Goal: Task Accomplishment & Management: Manage account settings

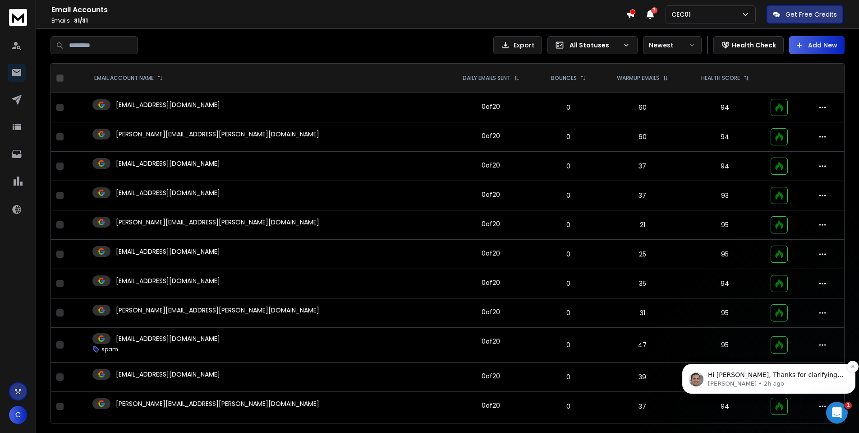
click at [816, 384] on p "Raj • 2h ago" at bounding box center [776, 383] width 136 height 8
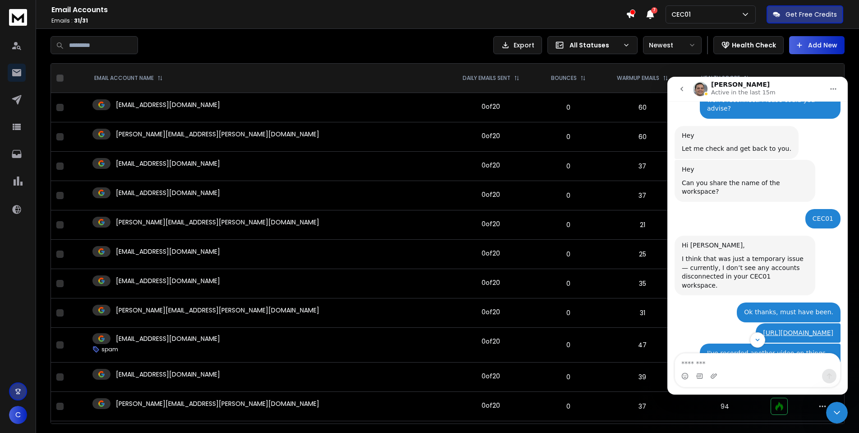
scroll to position [6779, 0]
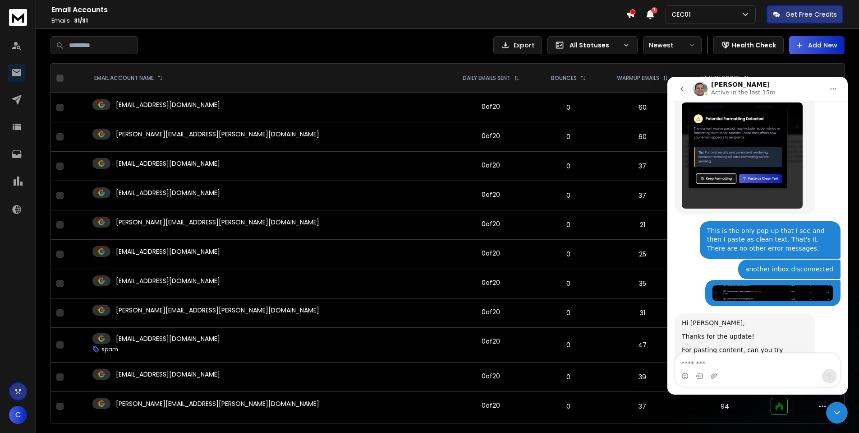
click at [836, 416] on icon "Close Intercom Messenger" at bounding box center [837, 412] width 11 height 11
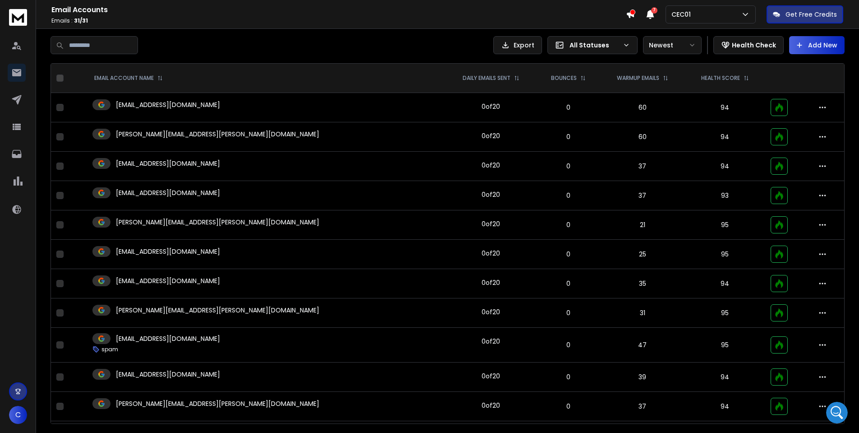
scroll to position [6757, 0]
click at [10, 145] on link at bounding box center [17, 154] width 18 height 18
click at [13, 153] on icon at bounding box center [16, 153] width 11 height 11
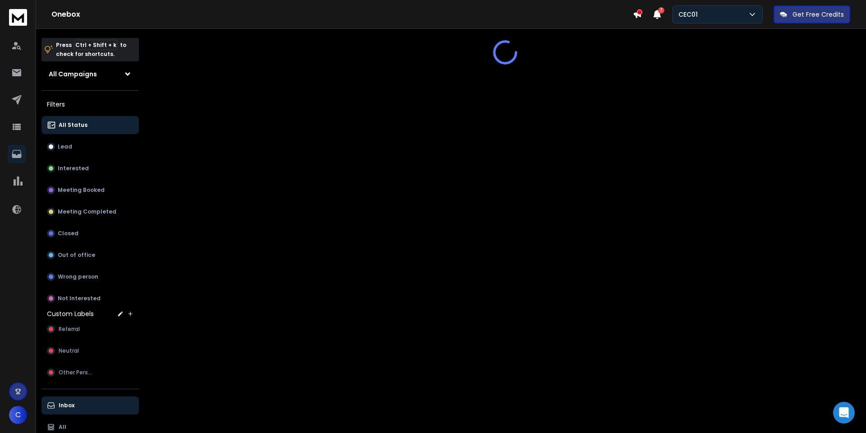
click at [721, 15] on div "CEC01" at bounding box center [717, 14] width 78 height 9
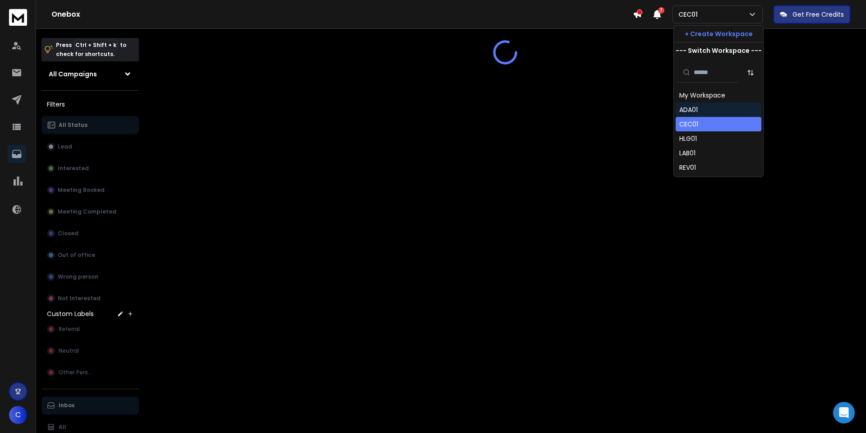
click at [697, 111] on div "ADA01" at bounding box center [688, 109] width 18 height 9
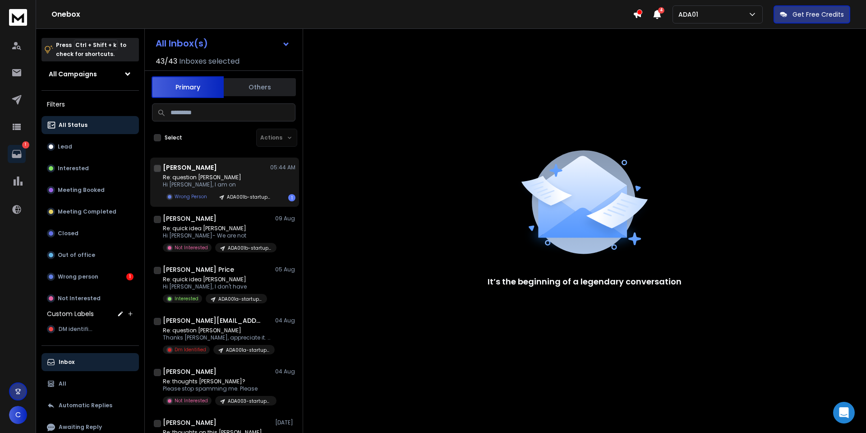
click at [209, 178] on p "Re: question Michael" at bounding box center [217, 177] width 108 height 7
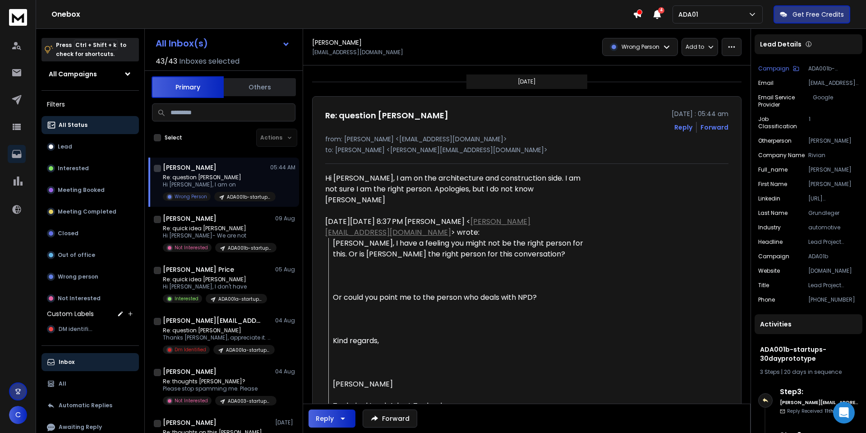
click at [643, 32] on div "Michael Grundleger Michael Grundleger mgrundleger@rivian.com Wrong Person Add t…" at bounding box center [526, 47] width 447 height 37
click at [642, 40] on div "Wrong Person" at bounding box center [640, 46] width 75 height 17
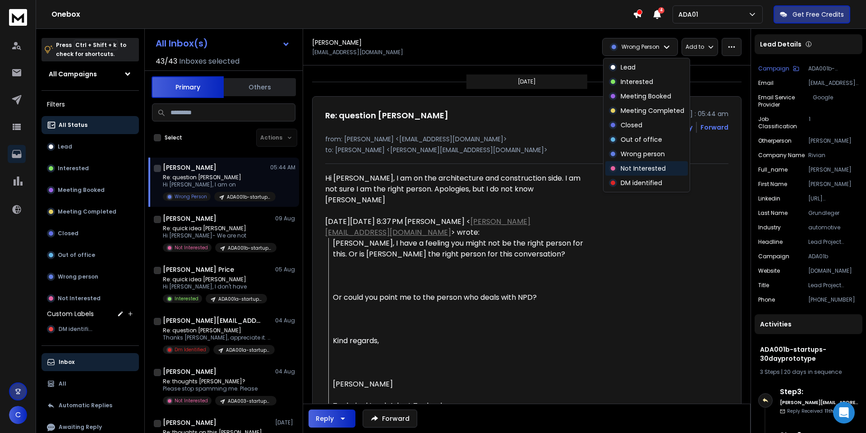
click at [642, 170] on p "Not Interested" at bounding box center [643, 168] width 45 height 9
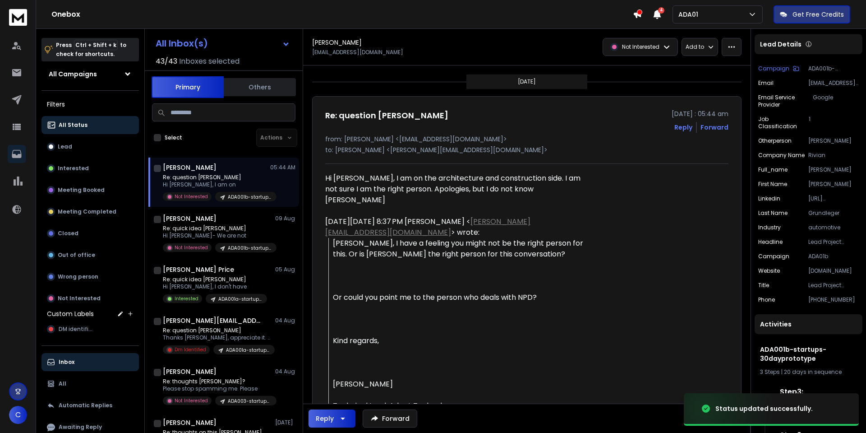
click at [625, 44] on p "Not Interested" at bounding box center [640, 46] width 37 height 7
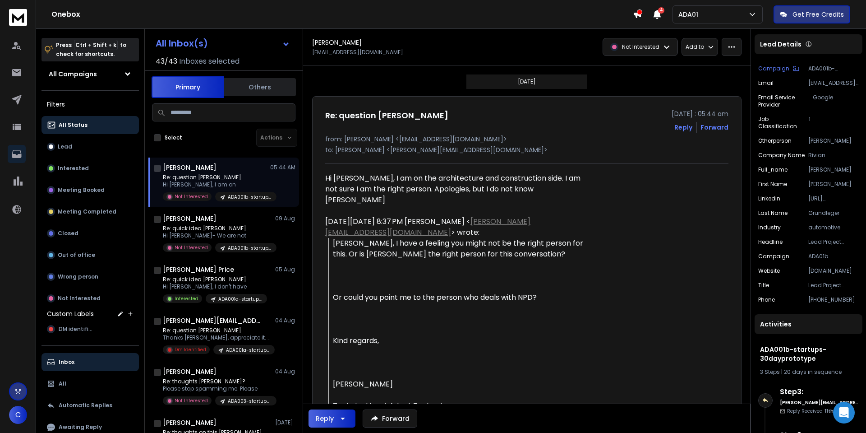
click at [251, 89] on button "Others" at bounding box center [260, 87] width 72 height 20
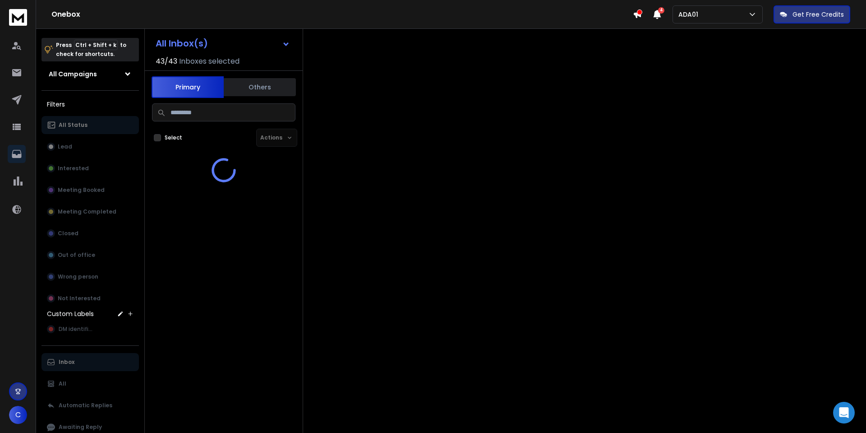
click at [185, 86] on button "Primary" at bounding box center [188, 87] width 72 height 22
click at [737, 16] on div "ADA01" at bounding box center [717, 14] width 78 height 9
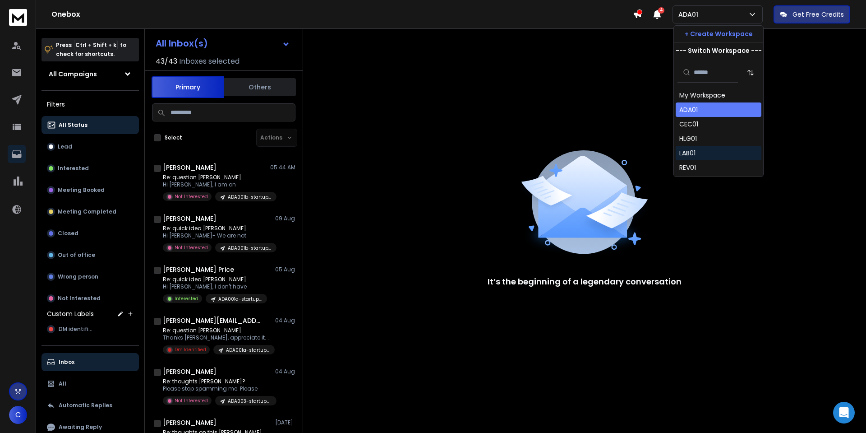
click at [696, 150] on div "LAB01" at bounding box center [719, 153] width 86 height 14
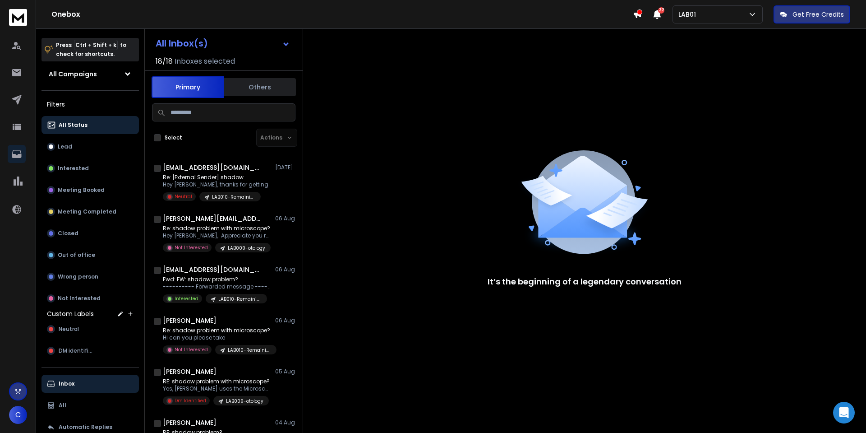
click at [260, 72] on div "All Inbox(s) 18 / 18 Inboxes selected Primary Others Select Actions [EMAIL_ADDR…" at bounding box center [224, 245] width 158 height 433
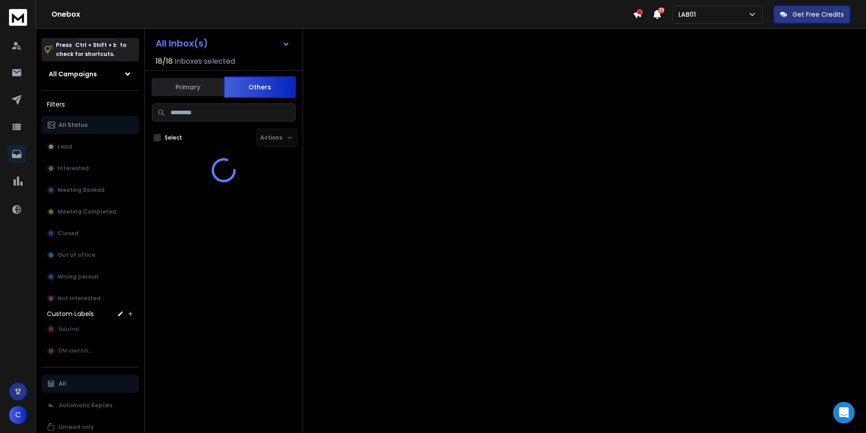
click at [249, 83] on button "Others" at bounding box center [260, 87] width 72 height 22
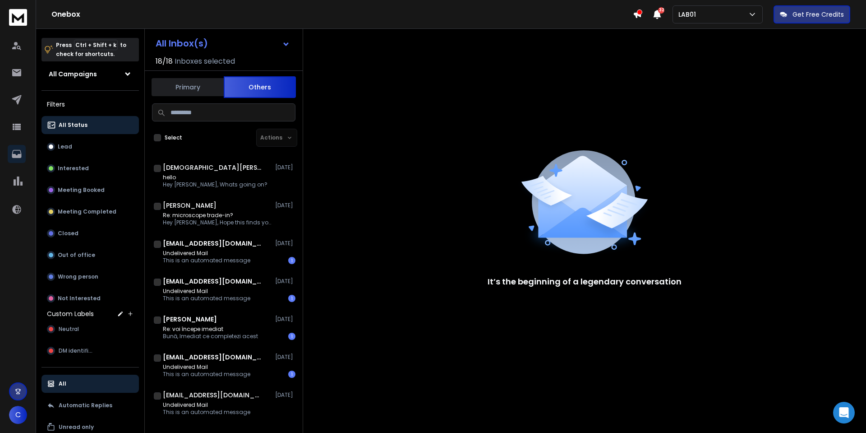
click at [193, 88] on button "Primary" at bounding box center [188, 87] width 72 height 20
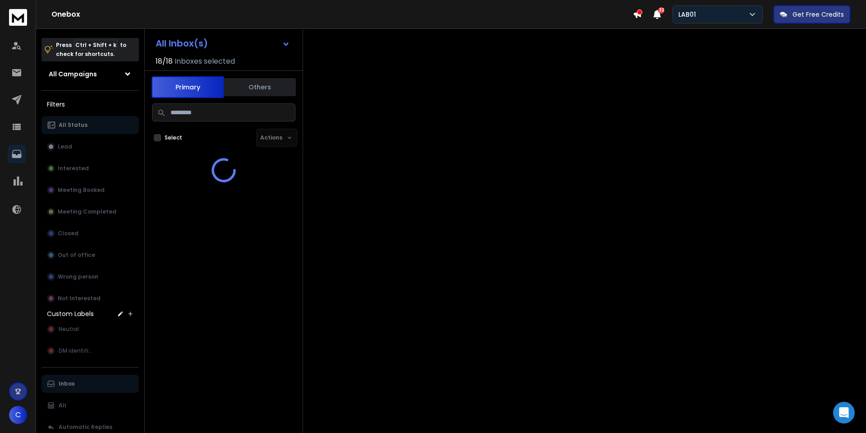
click at [696, 18] on p "LAB01" at bounding box center [688, 14] width 21 height 9
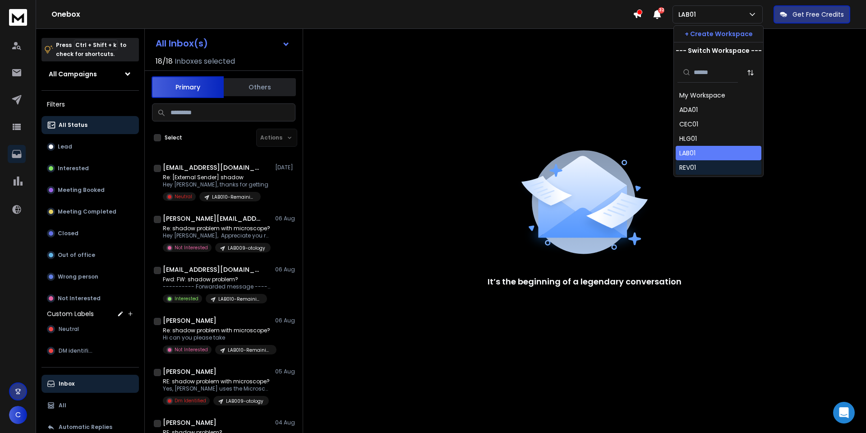
click at [697, 172] on div "REV01" at bounding box center [719, 167] width 86 height 14
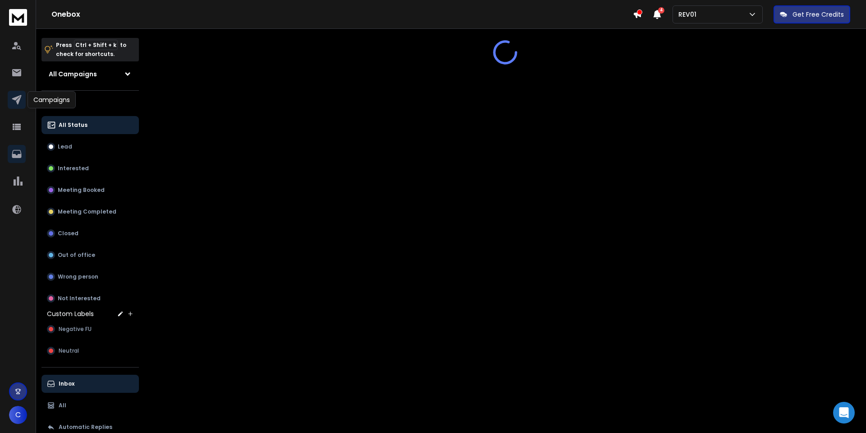
click at [10, 99] on link at bounding box center [17, 100] width 18 height 18
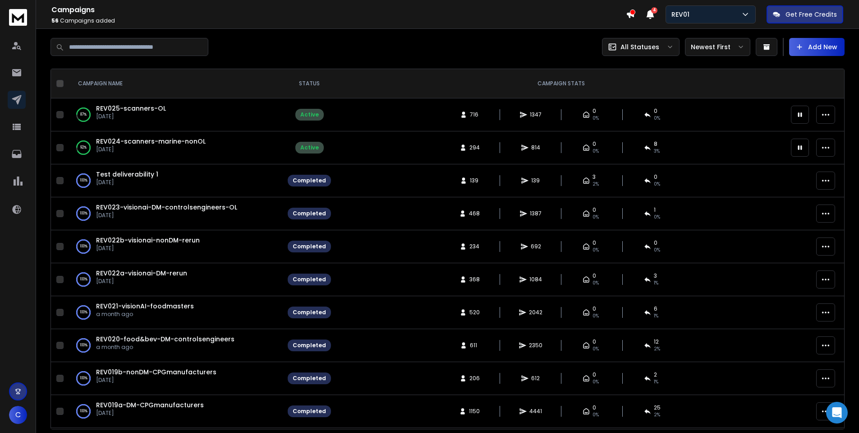
click at [736, 15] on div "REV01" at bounding box center [711, 14] width 78 height 9
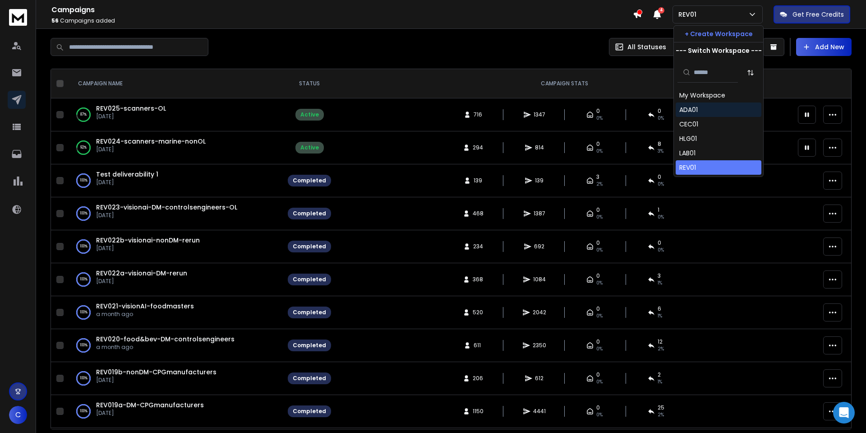
click at [706, 111] on div "ADA01" at bounding box center [719, 109] width 86 height 14
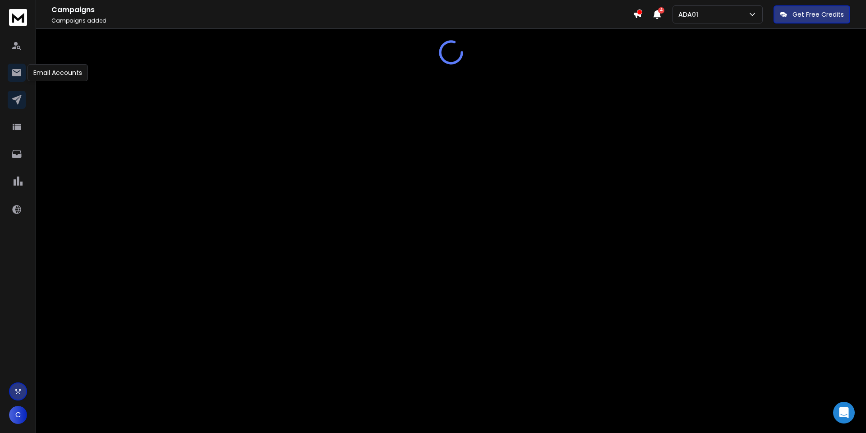
click at [16, 74] on icon at bounding box center [16, 72] width 9 height 7
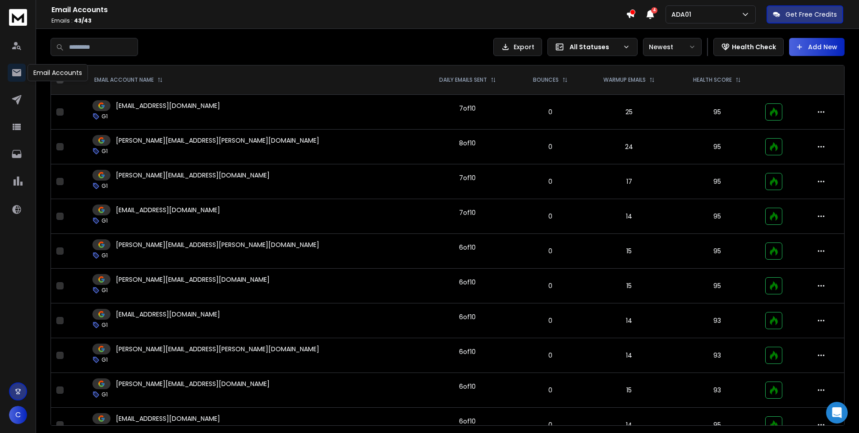
click at [16, 74] on icon at bounding box center [16, 72] width 9 height 7
click at [16, 100] on icon at bounding box center [16, 99] width 11 height 11
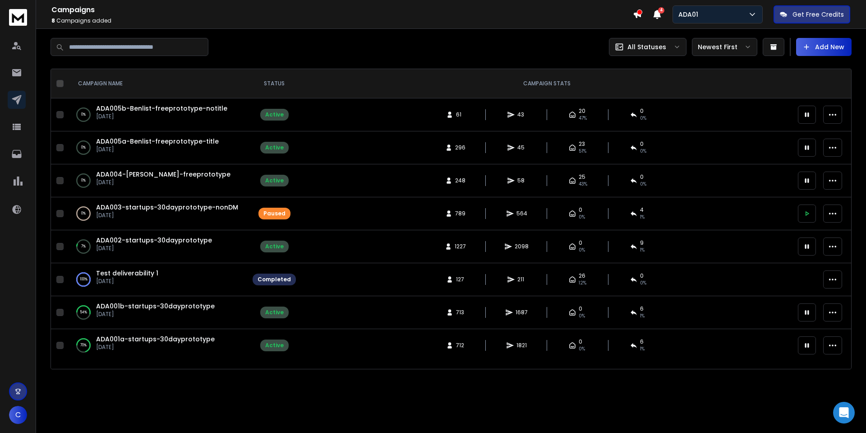
click at [702, 15] on p "ADA01" at bounding box center [689, 14] width 23 height 9
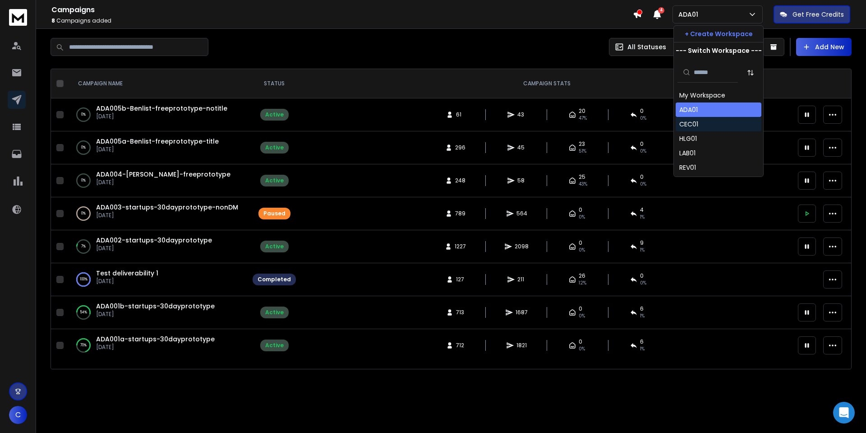
click at [690, 124] on div "CEC01" at bounding box center [688, 124] width 19 height 9
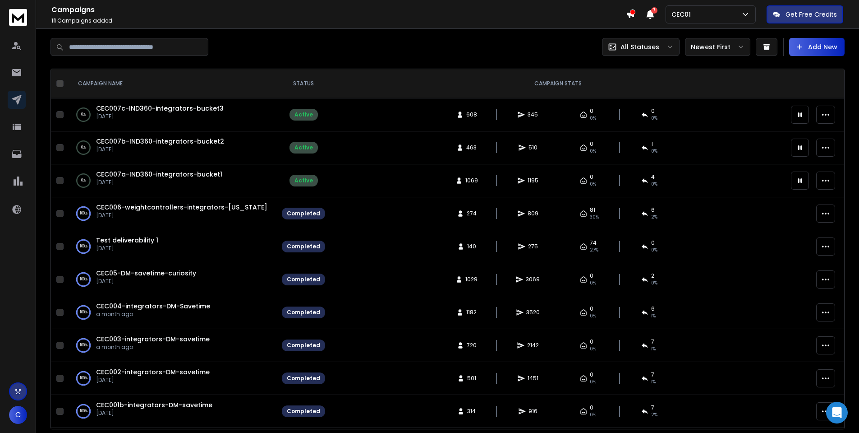
click at [154, 175] on span "CEC007a-IND360-integrators-bucket1" at bounding box center [159, 174] width 126 height 9
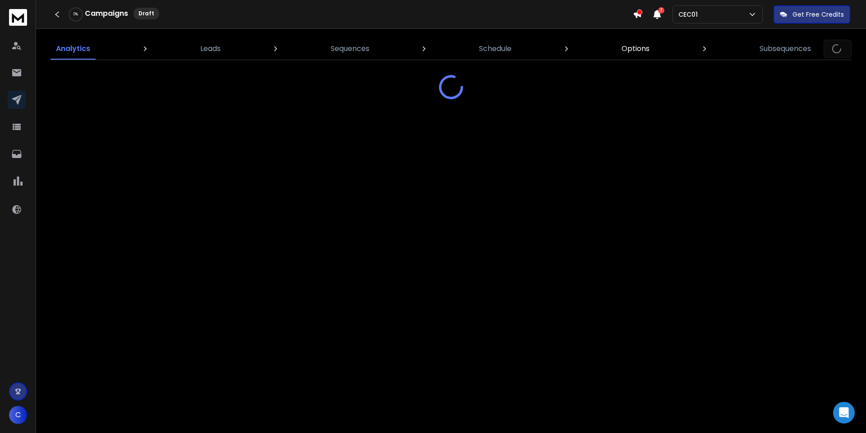
click at [650, 48] on link "Options" at bounding box center [635, 49] width 39 height 22
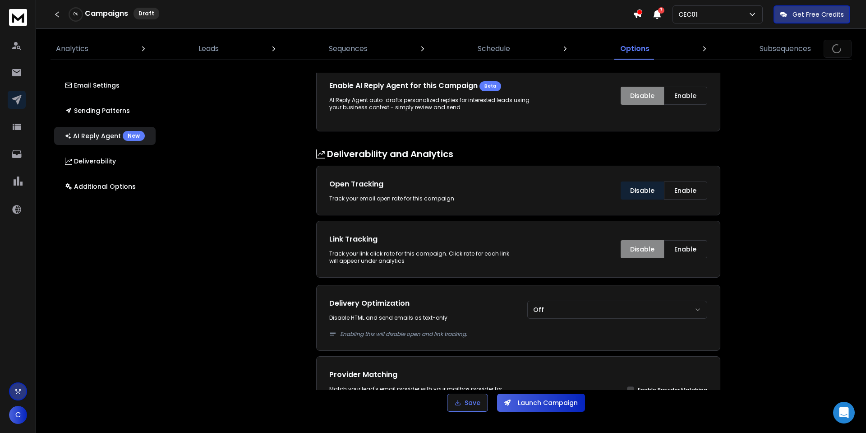
scroll to position [947, 0]
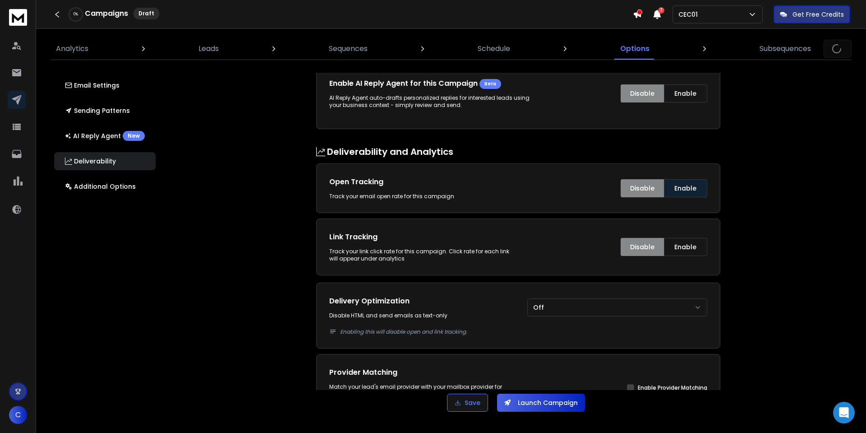
click at [679, 193] on button "Enable" at bounding box center [685, 188] width 43 height 18
click at [592, 312] on button "Off" at bounding box center [617, 307] width 180 height 18
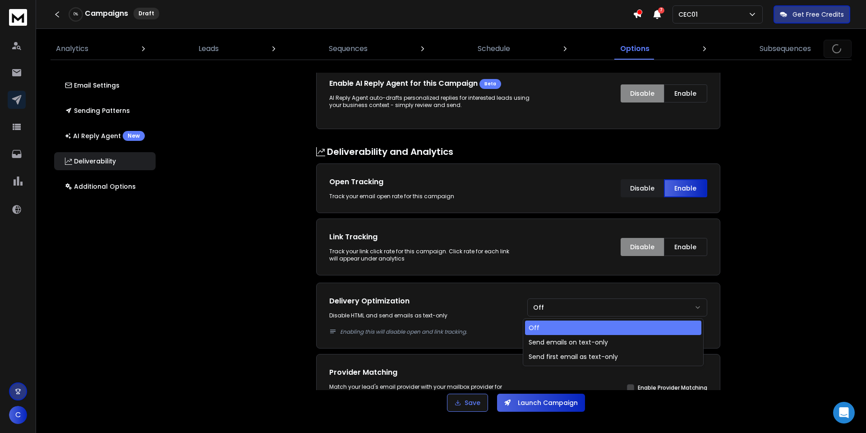
click at [765, 326] on div "Email Accounts Accounts to Use Select one or more accounts to send emails from …" at bounding box center [523, 231] width 707 height 317
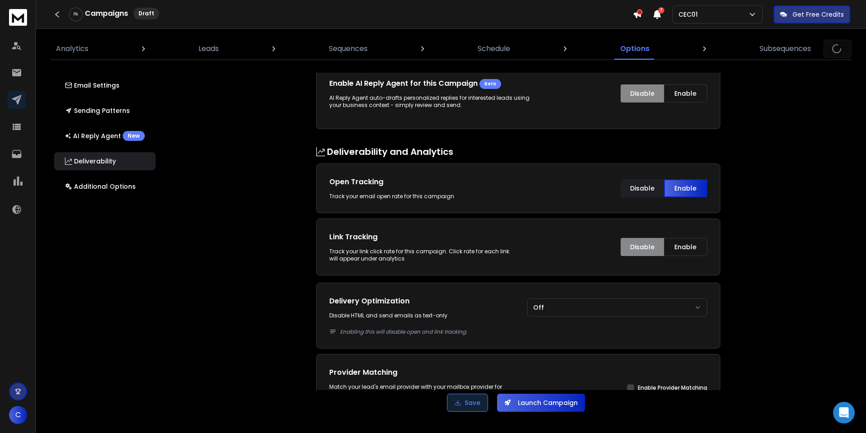
click at [459, 398] on button "Save" at bounding box center [467, 402] width 41 height 18
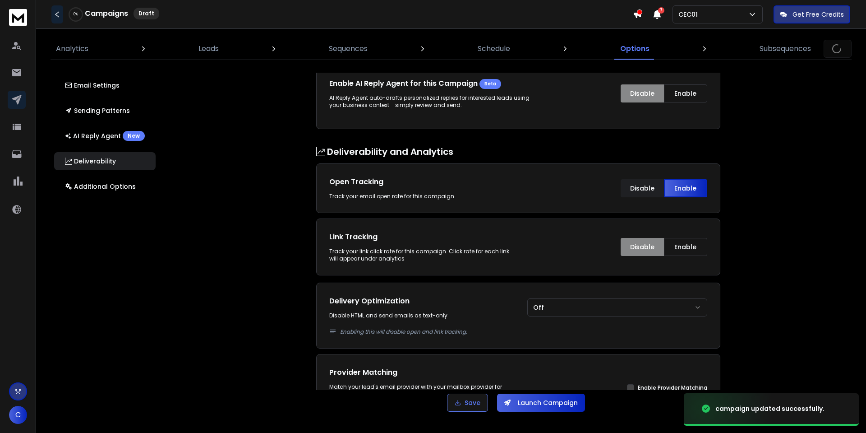
click at [54, 17] on icon at bounding box center [57, 14] width 8 height 8
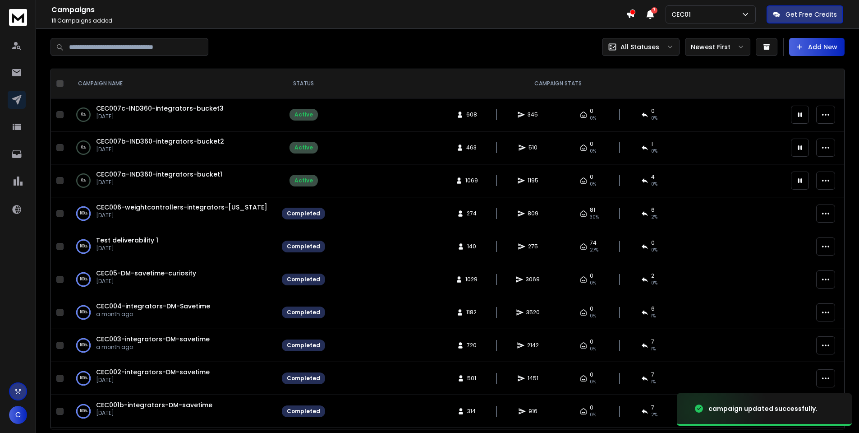
click at [108, 135] on td "0 % CEC007b-IND360-integrators-bucket2 6 days ago" at bounding box center [171, 147] width 209 height 33
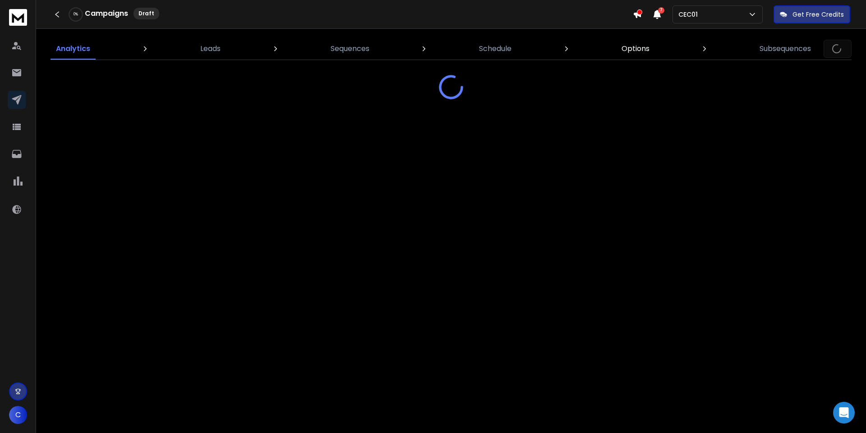
click at [637, 54] on p "Options" at bounding box center [636, 48] width 28 height 11
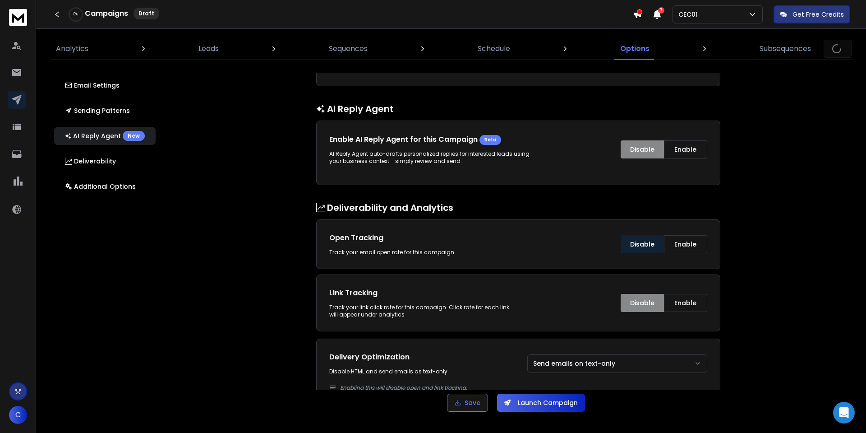
scroll to position [908, 0]
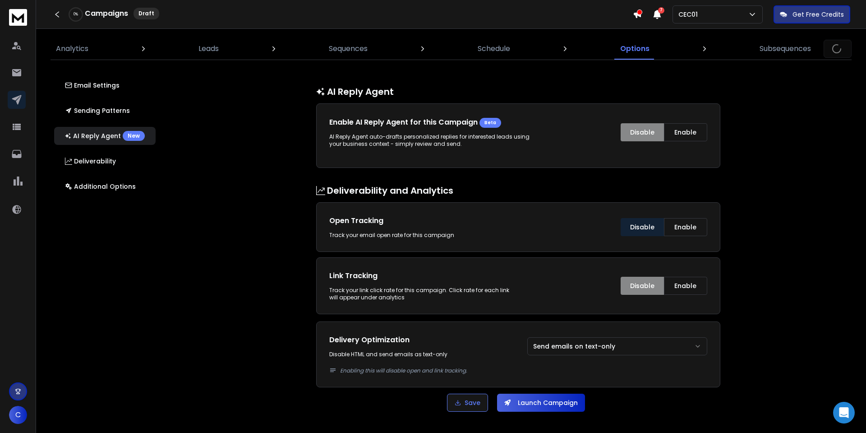
click at [646, 220] on button "Disable" at bounding box center [642, 227] width 43 height 18
click at [684, 232] on button "Enable" at bounding box center [685, 227] width 43 height 18
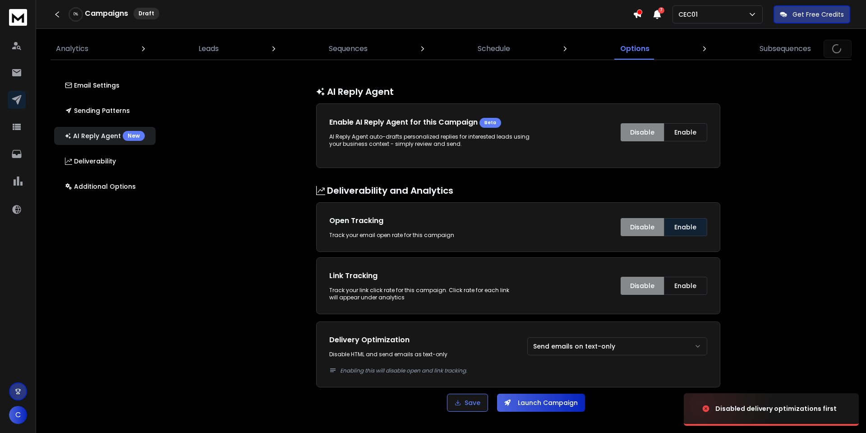
click at [682, 225] on button "Enable" at bounding box center [685, 227] width 43 height 18
click at [585, 351] on button "Send emails on text-only" at bounding box center [617, 346] width 180 height 18
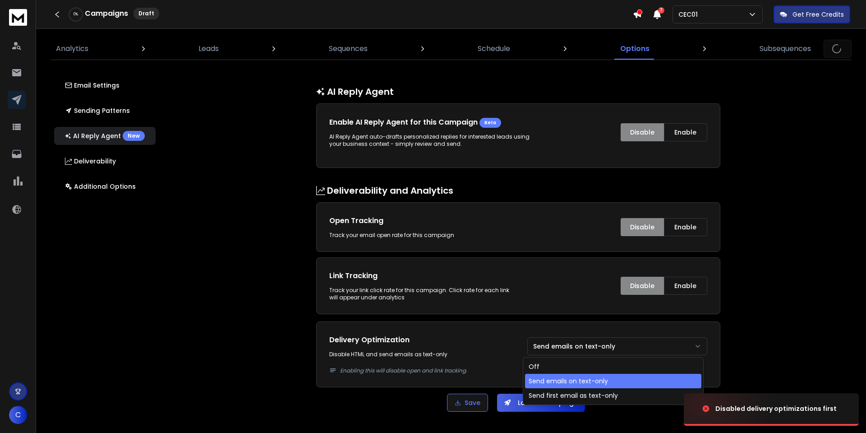
select select "*"
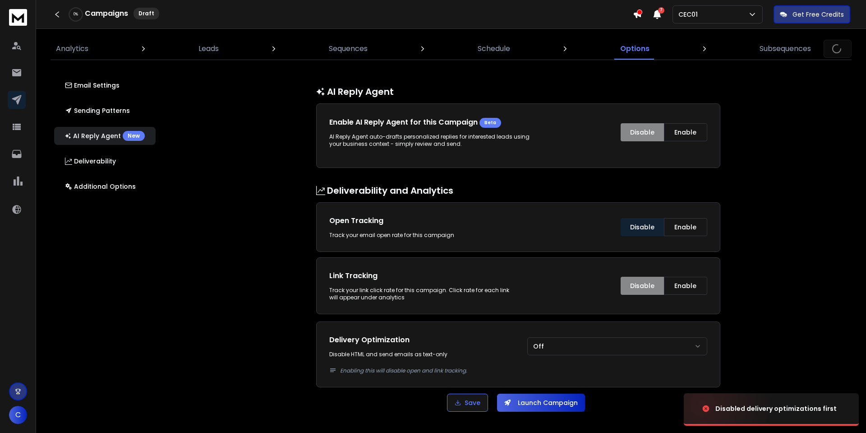
click at [658, 229] on button "Disable" at bounding box center [642, 227] width 43 height 18
click at [686, 224] on button "Enable" at bounding box center [685, 227] width 43 height 18
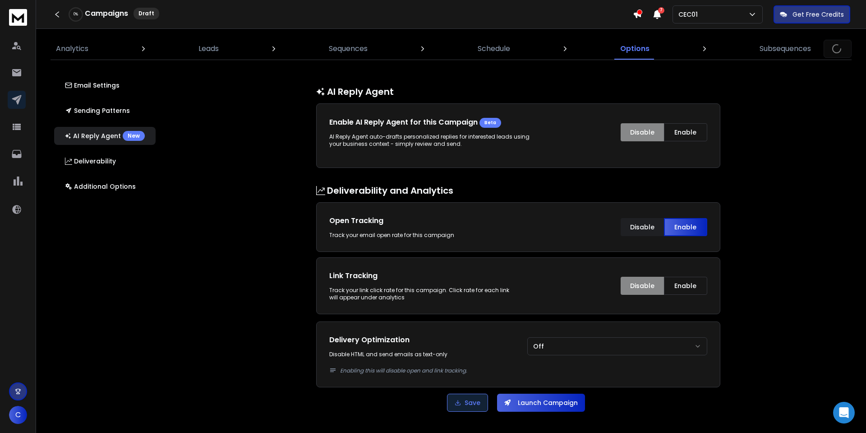
click at [474, 410] on button "Save" at bounding box center [467, 402] width 41 height 18
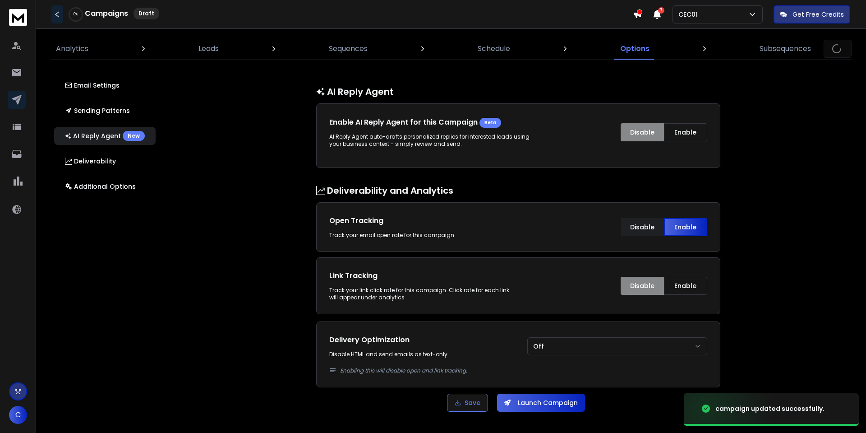
click at [55, 13] on icon at bounding box center [57, 14] width 8 height 8
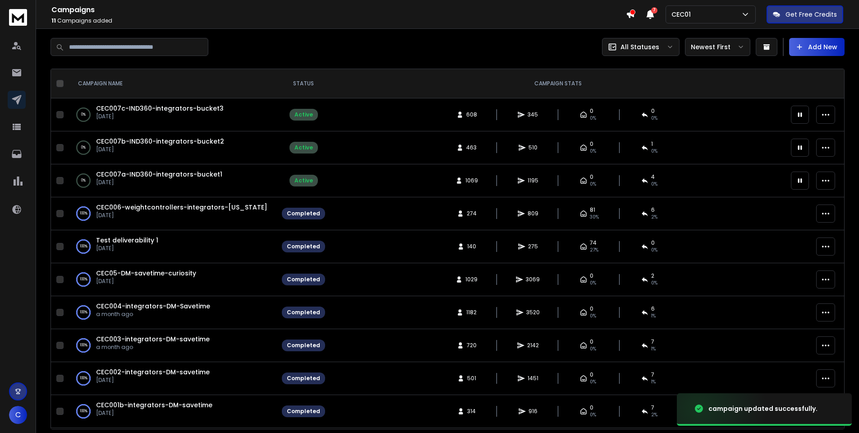
click at [200, 106] on span "CEC007c-IND360-integrators-bucket3" at bounding box center [160, 108] width 128 height 9
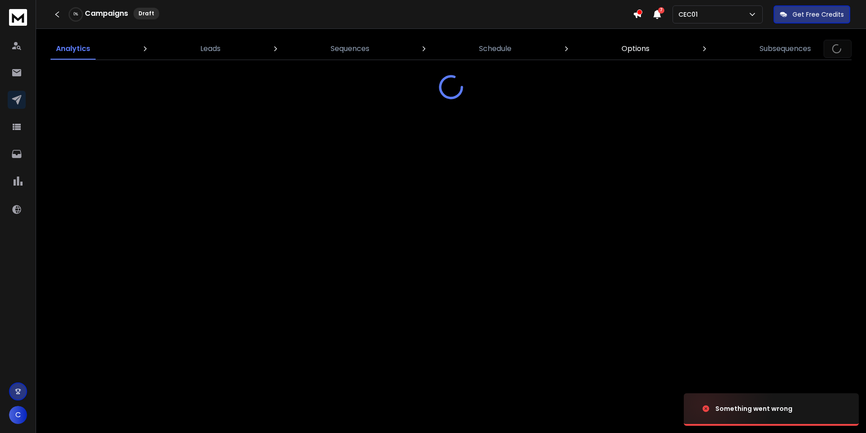
click at [636, 48] on p "Options" at bounding box center [636, 48] width 28 height 11
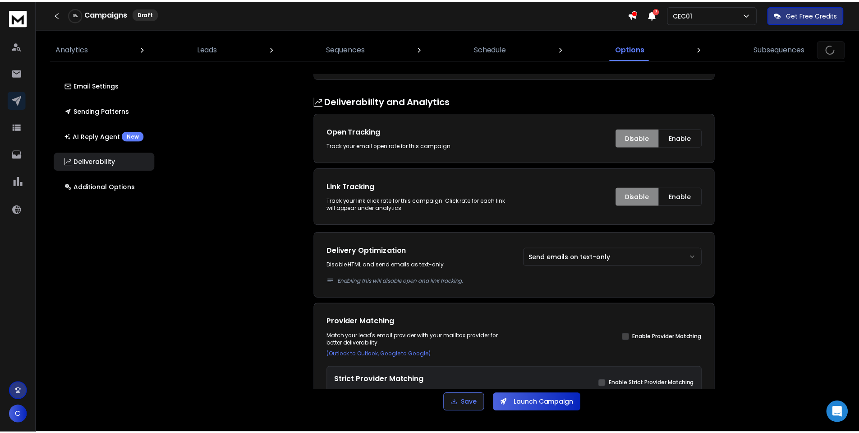
scroll to position [999, 0]
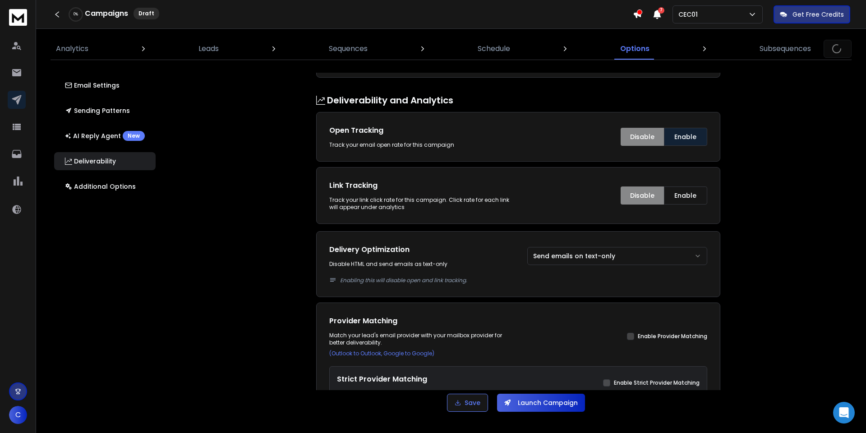
click at [673, 135] on button "Enable" at bounding box center [685, 137] width 43 height 18
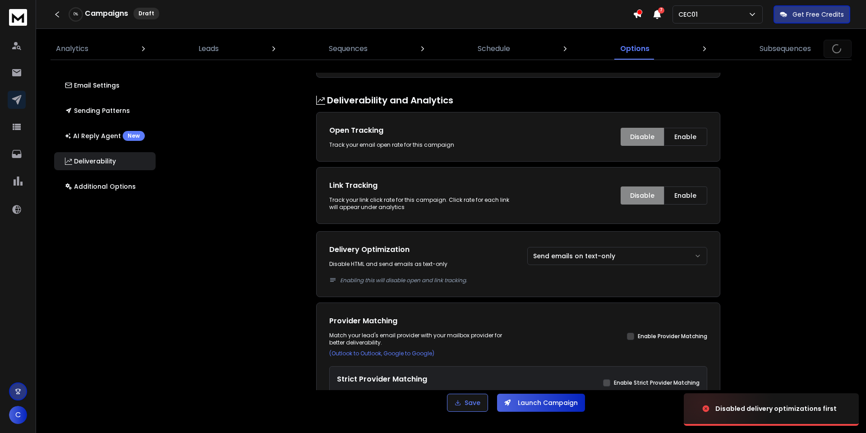
click at [593, 258] on button "Send emails on text-only" at bounding box center [617, 256] width 180 height 18
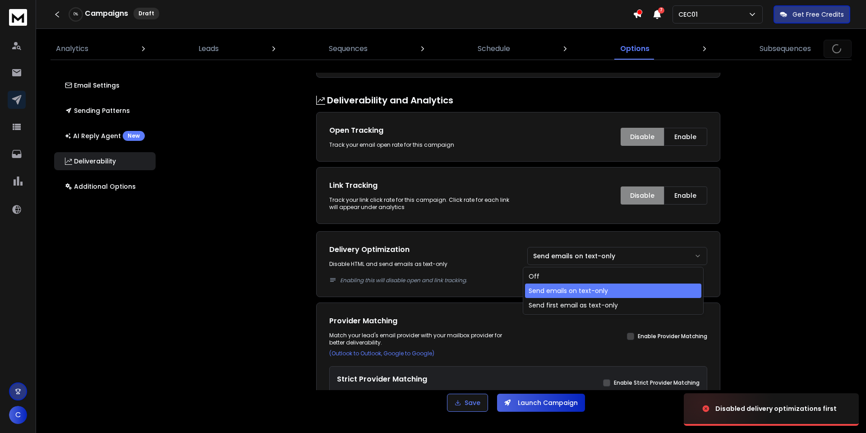
select select "*"
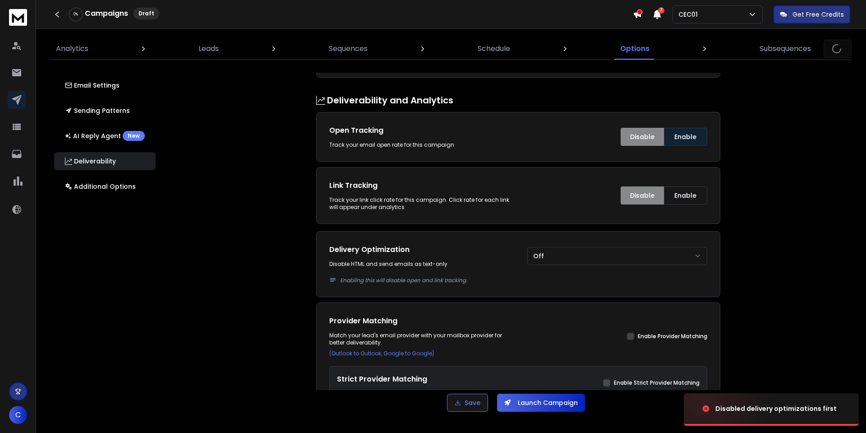
click at [691, 133] on button "Enable" at bounding box center [685, 137] width 43 height 18
click at [470, 409] on button "Save" at bounding box center [467, 402] width 41 height 18
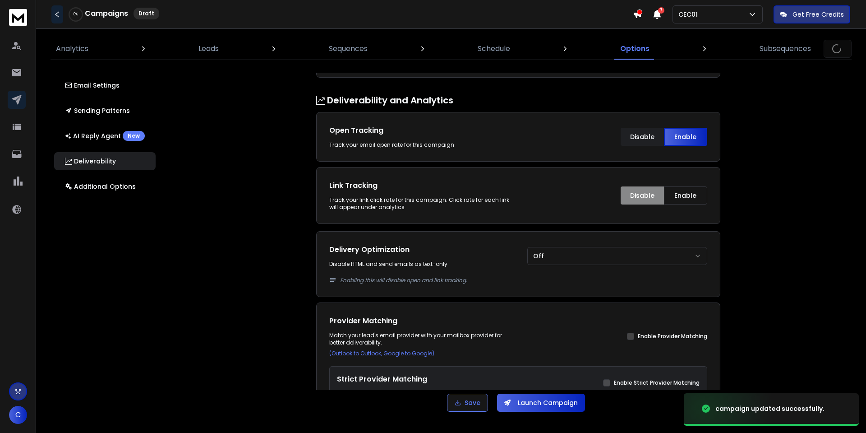
click at [57, 12] on icon at bounding box center [57, 14] width 8 height 8
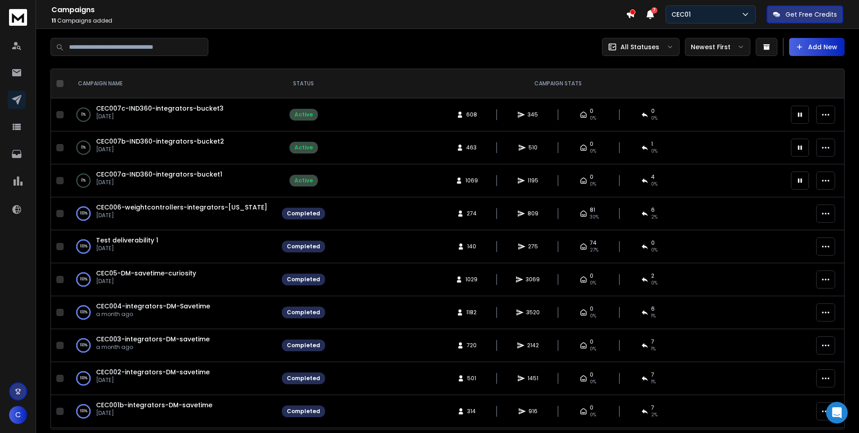
click at [737, 18] on div "CEC01" at bounding box center [711, 14] width 78 height 9
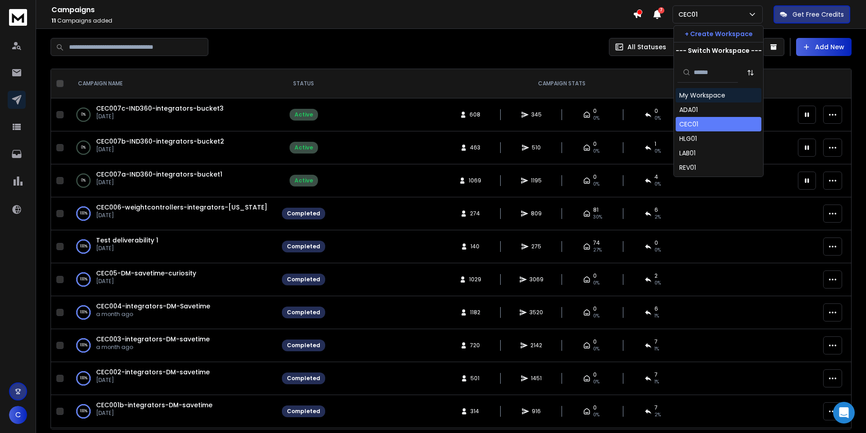
click at [704, 100] on div "My Workspace" at bounding box center [719, 95] width 86 height 14
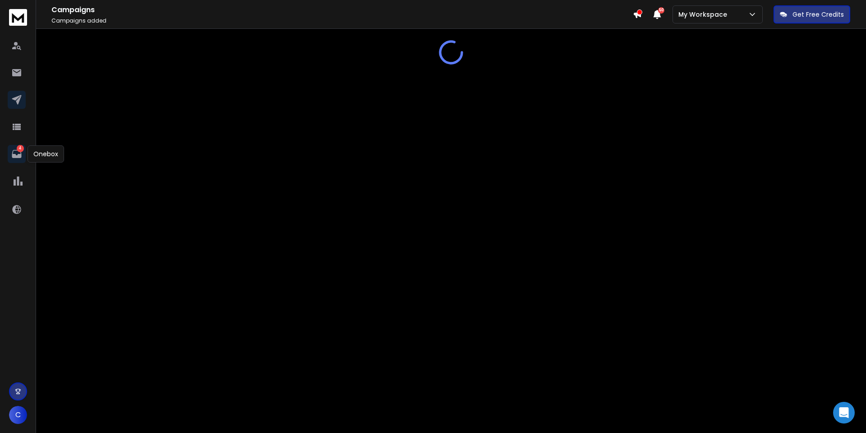
click at [23, 157] on link "4" at bounding box center [17, 154] width 18 height 18
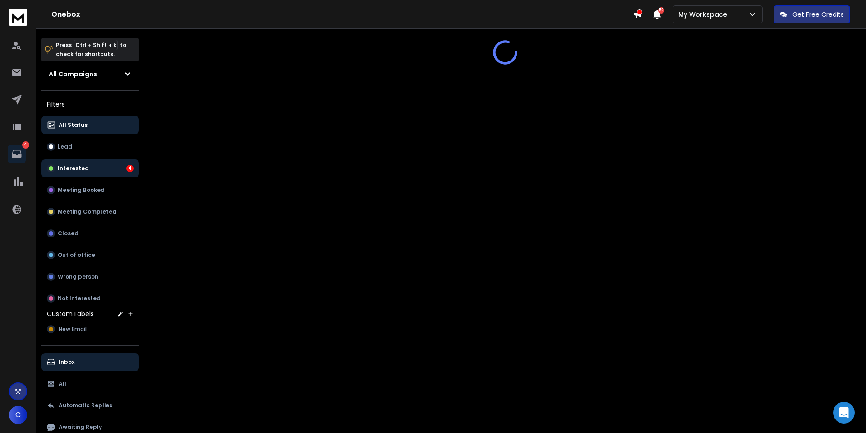
click at [111, 172] on button "Interested 4" at bounding box center [89, 168] width 97 height 18
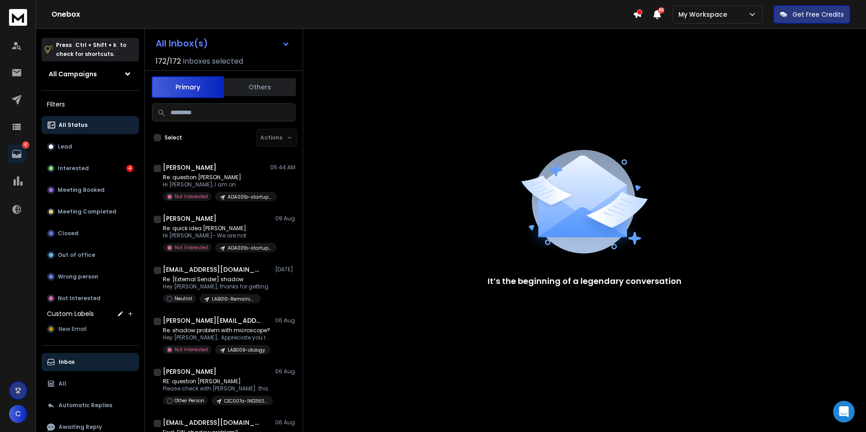
click at [30, 161] on div "4 C" at bounding box center [18, 216] width 36 height 432
click at [56, 166] on div "Interested" at bounding box center [68, 168] width 42 height 8
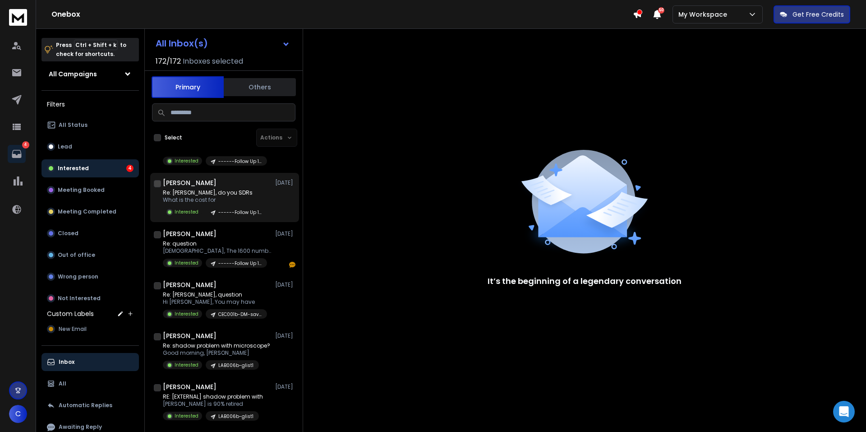
scroll to position [1714, 0]
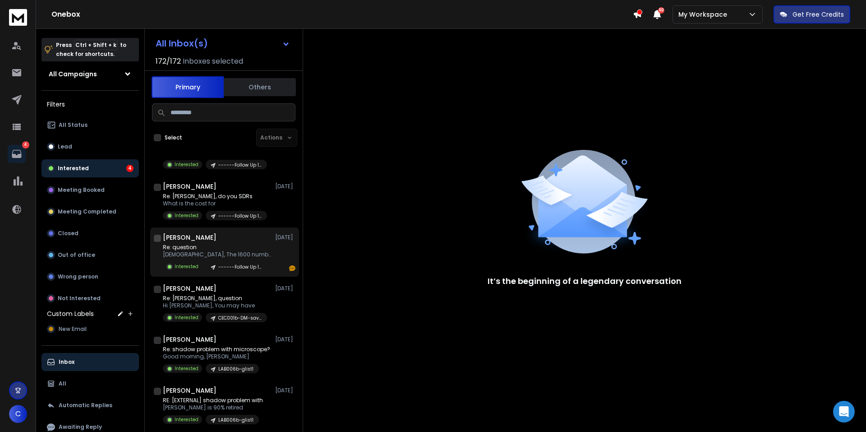
click at [246, 233] on div "[PERSON_NAME] [DATE]" at bounding box center [229, 237] width 133 height 9
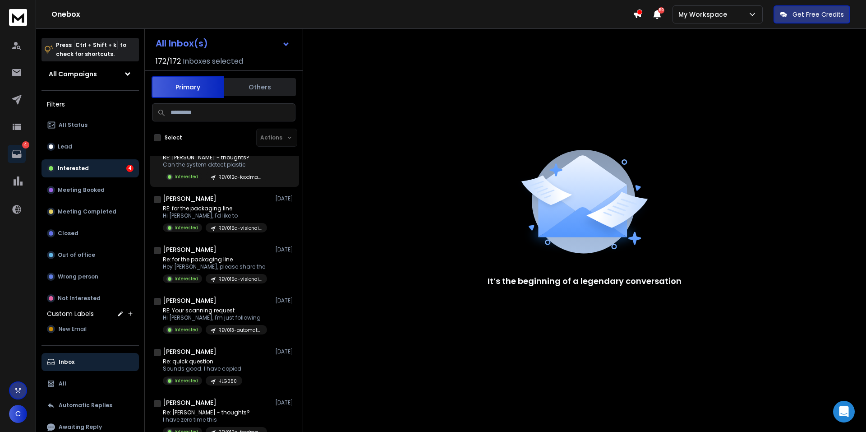
scroll to position [5297, 0]
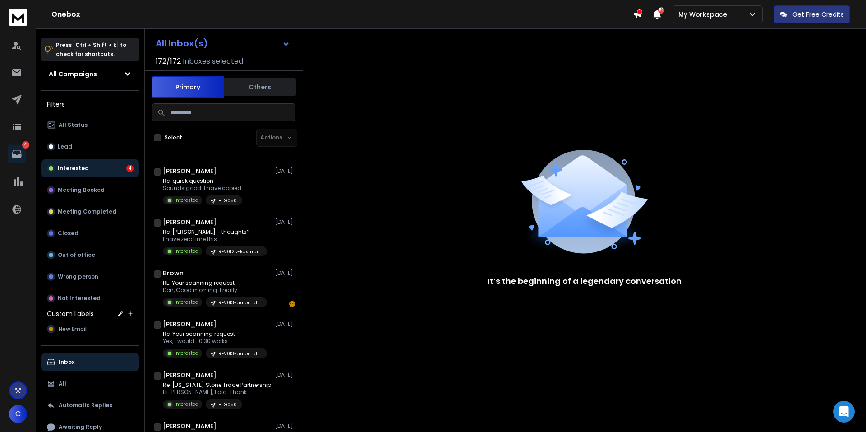
click at [244, 284] on p "RE: Your scanning request" at bounding box center [215, 282] width 104 height 7
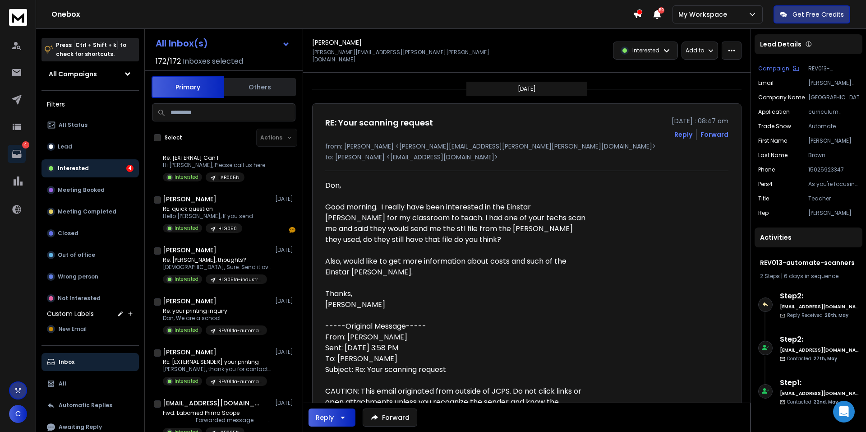
scroll to position [5839, 0]
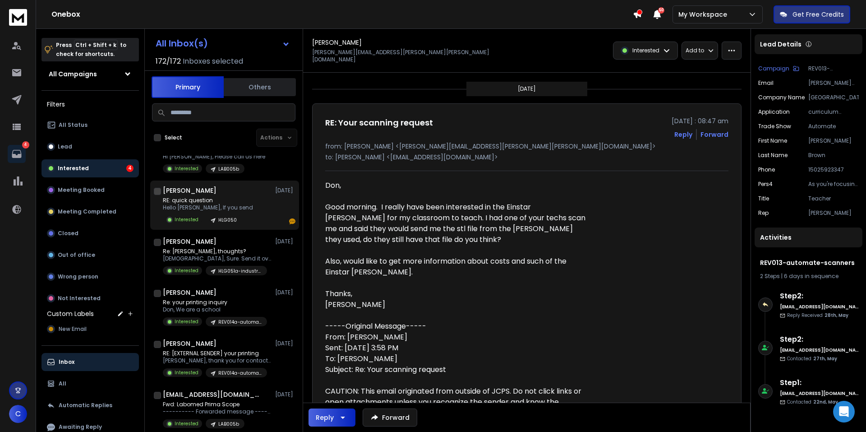
click at [265, 198] on div "RE: quick question Hello [PERSON_NAME], If you send Interested HLG050" at bounding box center [229, 211] width 133 height 28
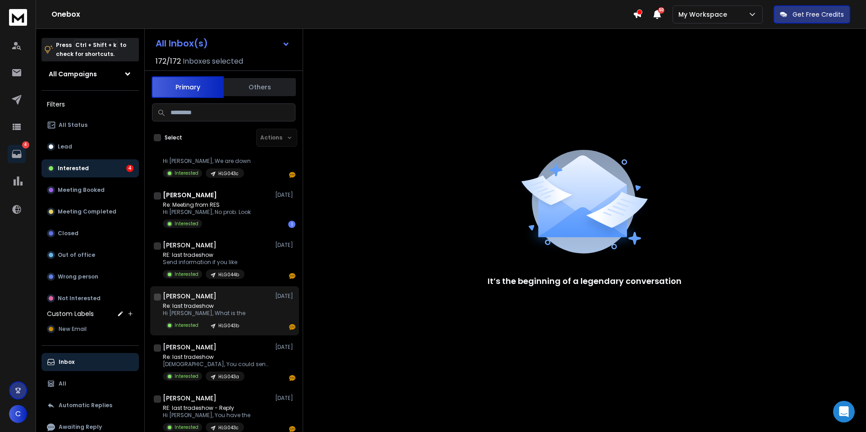
scroll to position [12167, 0]
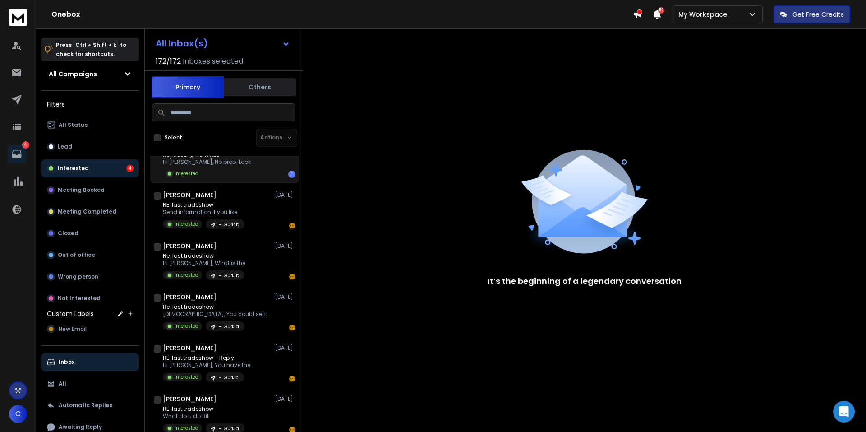
click at [255, 170] on div "Re: Meeting from RES Hi Christian, No prob. Look Interested 1" at bounding box center [229, 164] width 133 height 27
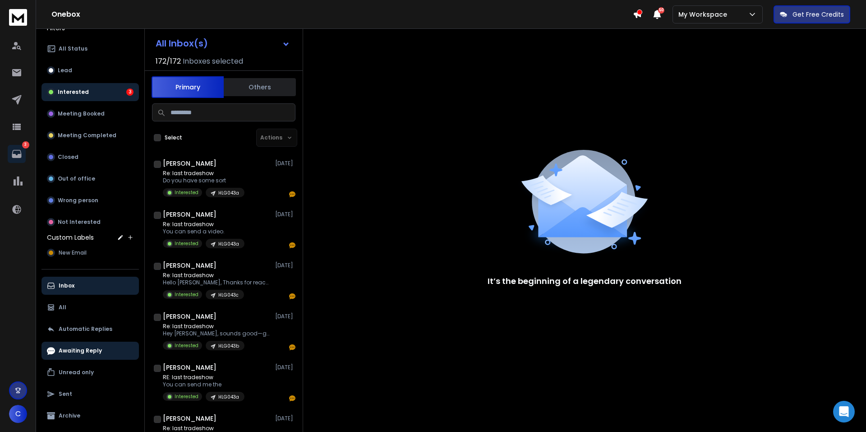
scroll to position [83, 0]
click at [85, 369] on p "Unread only" at bounding box center [76, 372] width 35 height 7
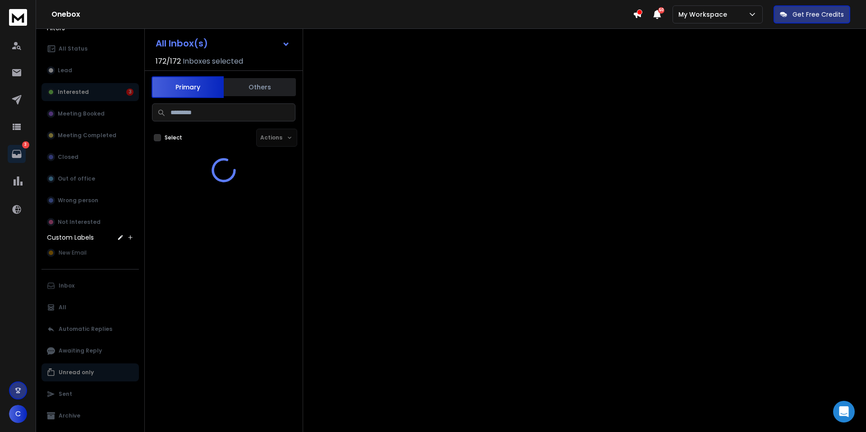
scroll to position [0, 0]
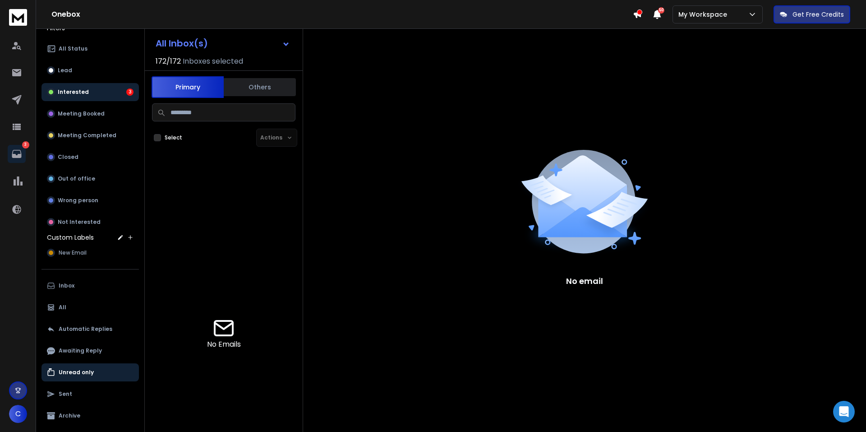
click at [116, 84] on button "Interested 3" at bounding box center [89, 92] width 97 height 18
click at [75, 301] on button "All" at bounding box center [89, 307] width 97 height 18
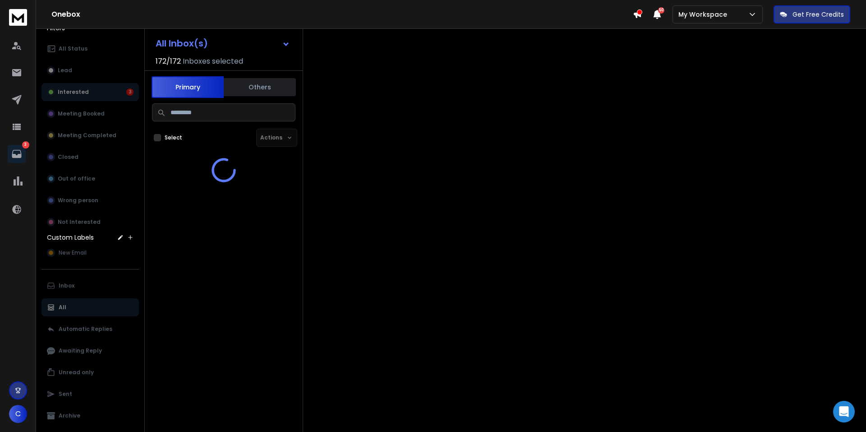
click at [76, 289] on div "Inbox All Automatic Replies Awaiting Reply Unread only Sent Archive" at bounding box center [89, 351] width 97 height 148
click at [82, 277] on div "Inbox All Automatic Replies Awaiting Reply Unread only Sent Archive" at bounding box center [89, 351] width 97 height 148
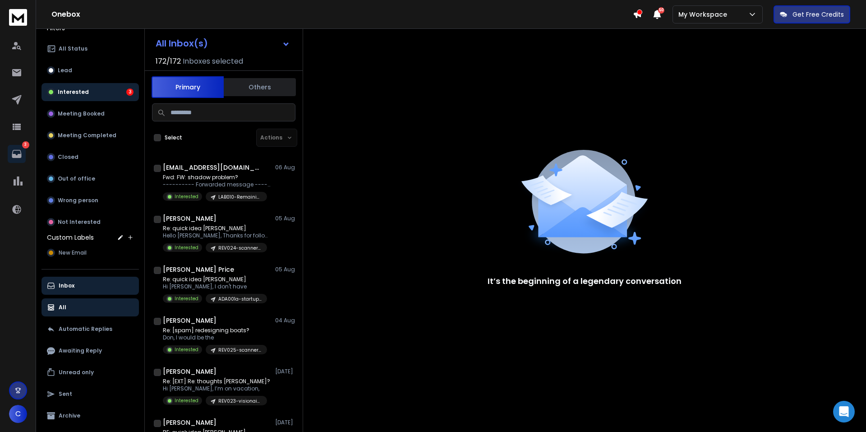
click at [87, 277] on button "Inbox" at bounding box center [89, 286] width 97 height 18
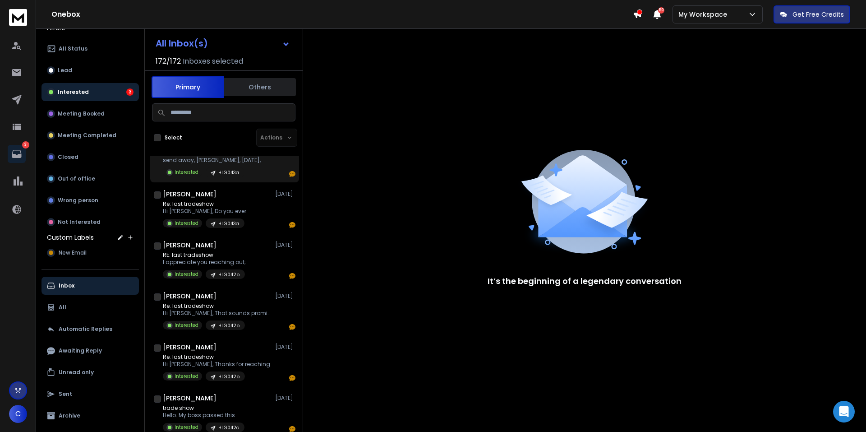
scroll to position [13723, 0]
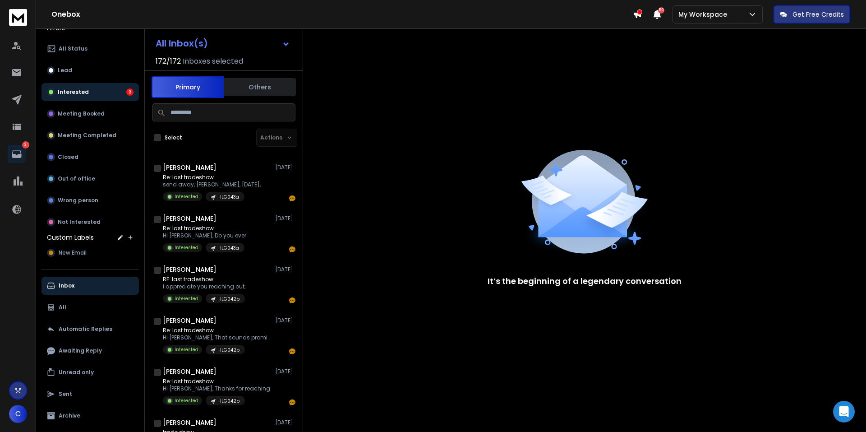
click at [258, 88] on button "Others" at bounding box center [260, 87] width 72 height 20
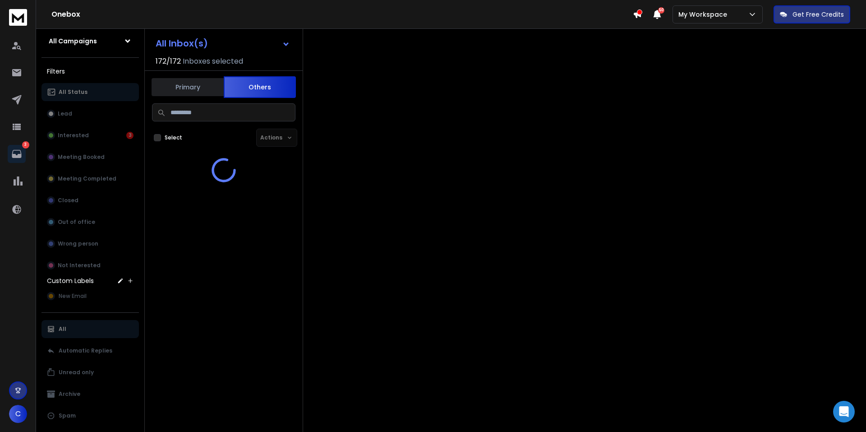
scroll to position [40, 0]
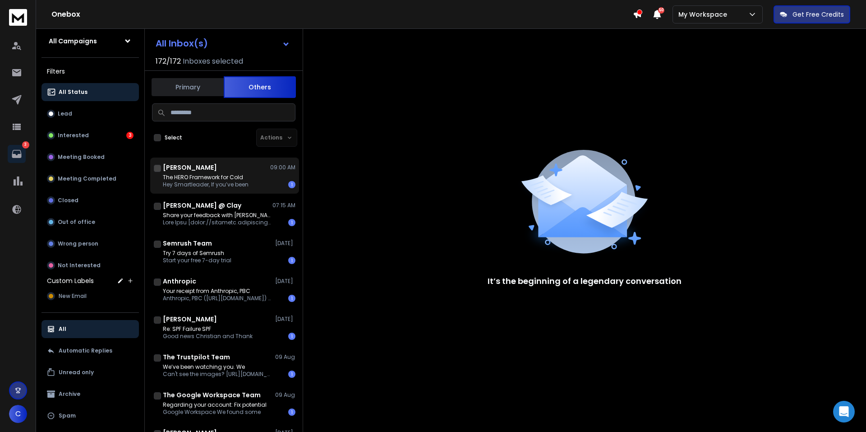
click at [249, 184] on div "The HERO Framework for Cold Hey Smartleader, If you’ve been 1" at bounding box center [229, 181] width 133 height 14
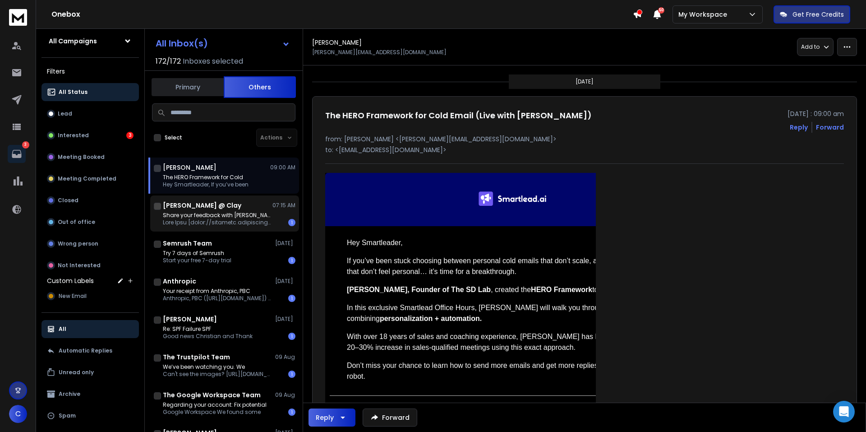
click at [247, 211] on div "Jamie @ Clay 07:15 AM Share your feedback with Clay 1" at bounding box center [229, 213] width 133 height 25
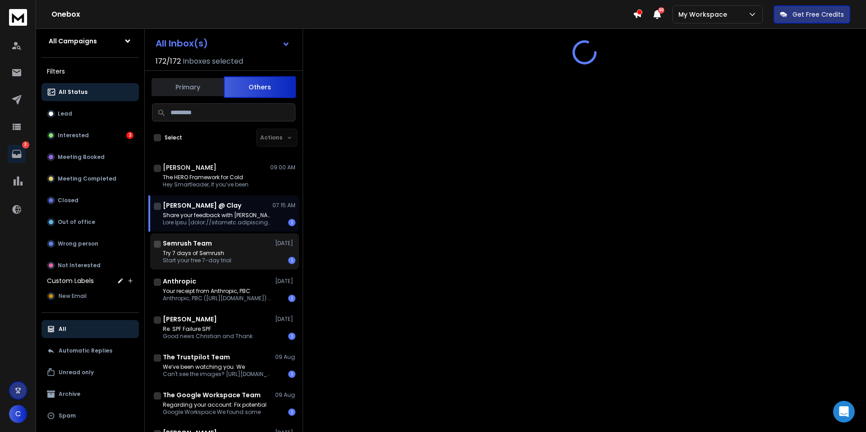
click at [244, 246] on div "Semrush Team 10 Aug" at bounding box center [229, 243] width 133 height 9
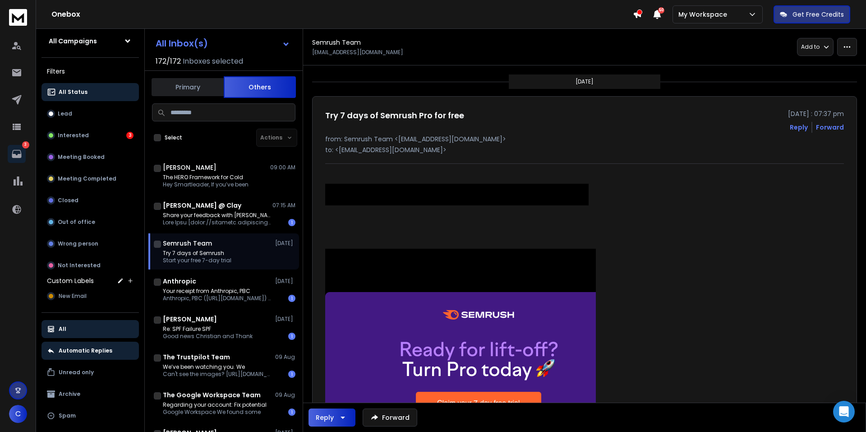
click at [67, 347] on p "Automatic Replies" at bounding box center [86, 350] width 54 height 7
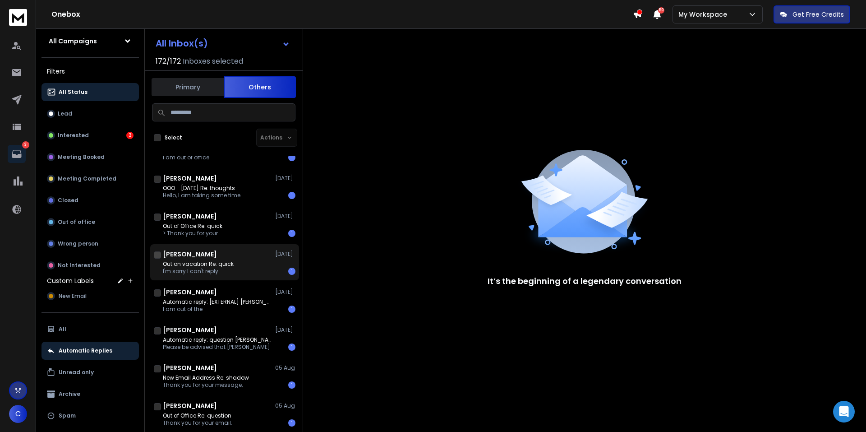
scroll to position [180, 0]
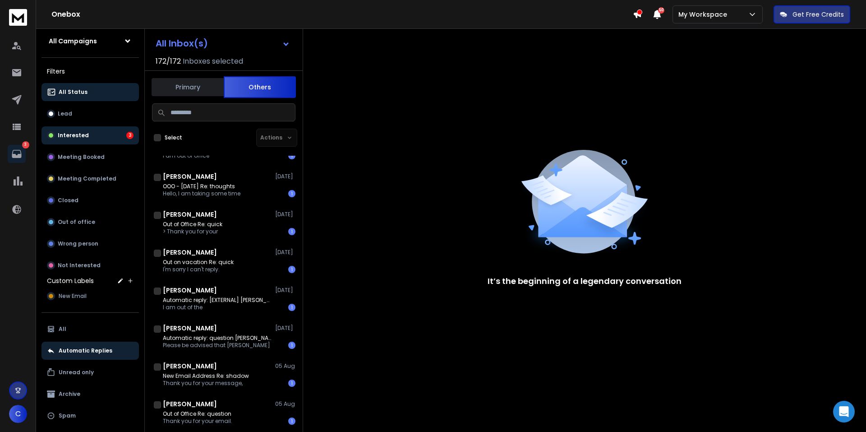
click at [101, 126] on button "Interested 3" at bounding box center [89, 135] width 97 height 18
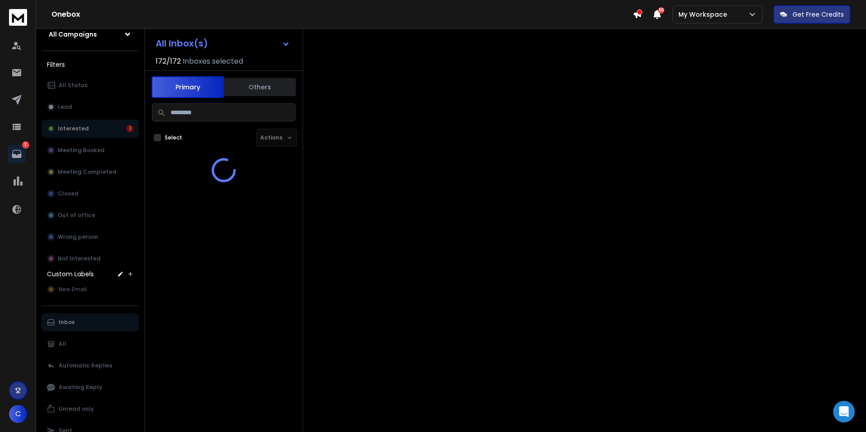
click at [91, 109] on div "All Status Lead Interested 3 Meeting Booked Meeting Completed Closed Out of off…" at bounding box center [89, 171] width 97 height 191
click at [93, 88] on div "All Status Lead Interested 3 Meeting Booked Meeting Completed Closed Out of off…" at bounding box center [89, 171] width 97 height 191
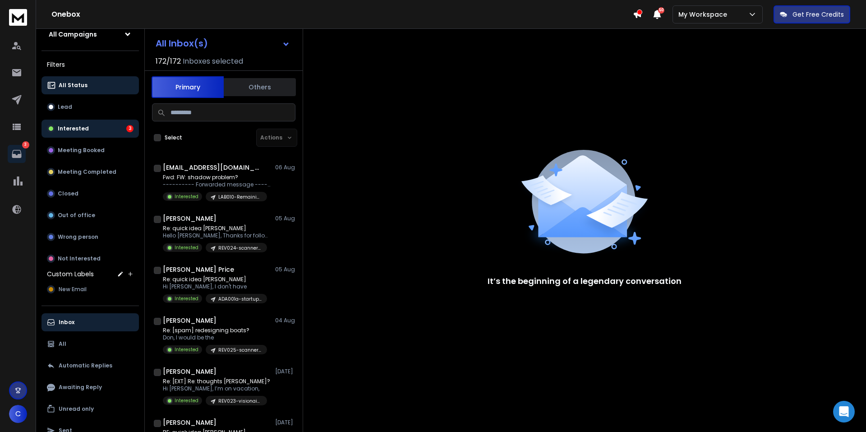
click at [79, 87] on p "All Status" at bounding box center [73, 85] width 29 height 7
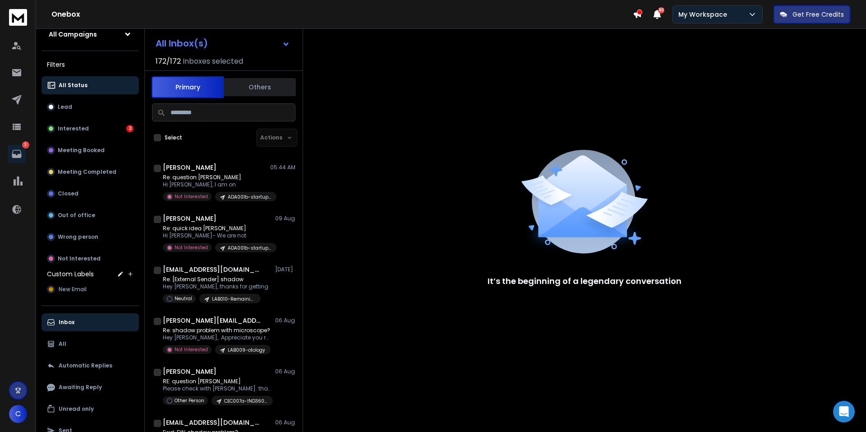
click at [692, 18] on p "My Workspace" at bounding box center [704, 14] width 52 height 9
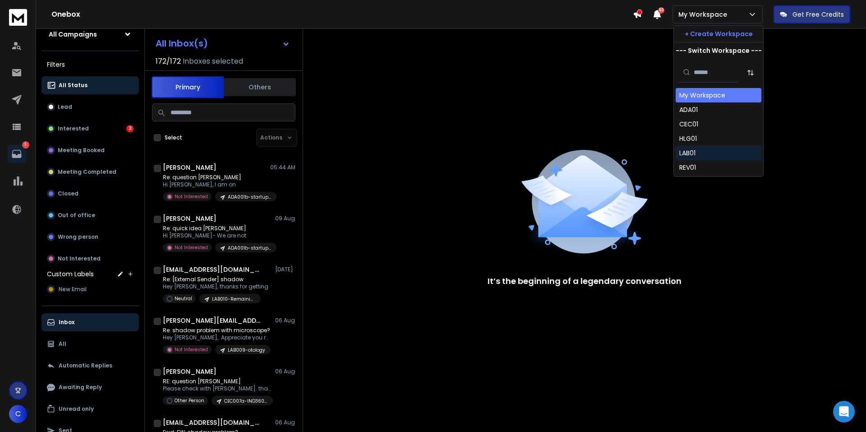
click at [695, 161] on div "REV01" at bounding box center [719, 167] width 86 height 14
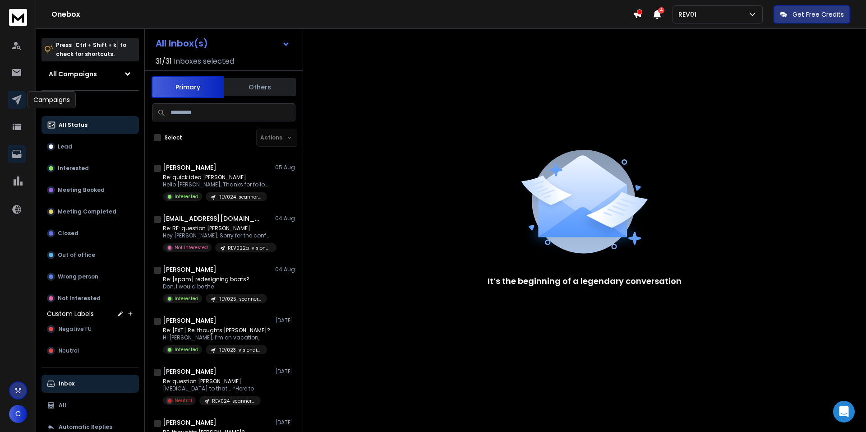
click at [19, 99] on icon at bounding box center [16, 99] width 9 height 9
